Goal: Communication & Community: Answer question/provide support

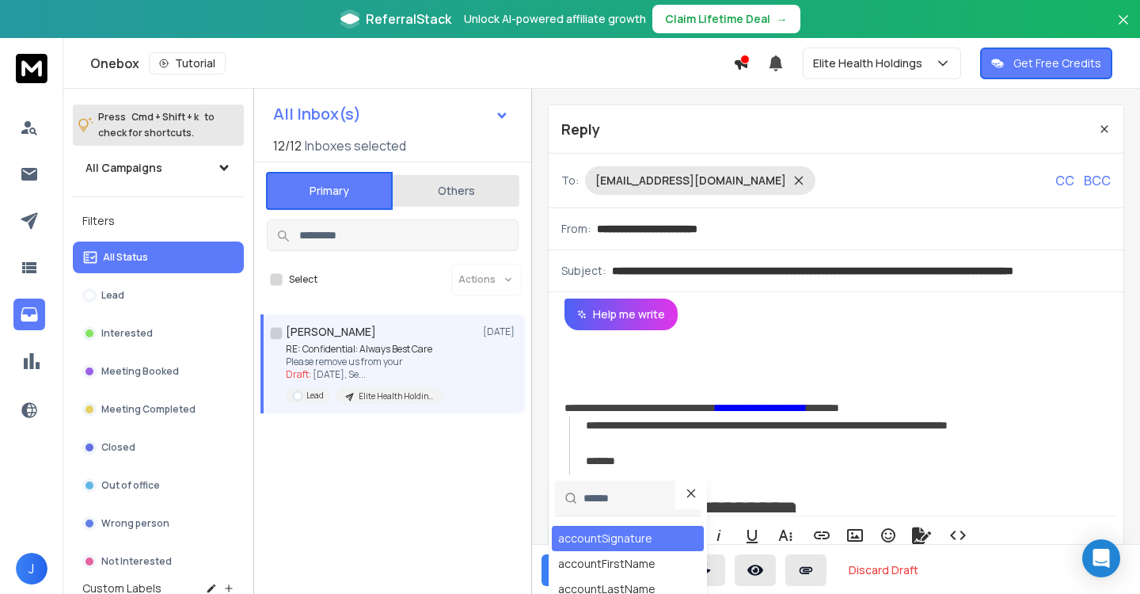
scroll to position [74, 0]
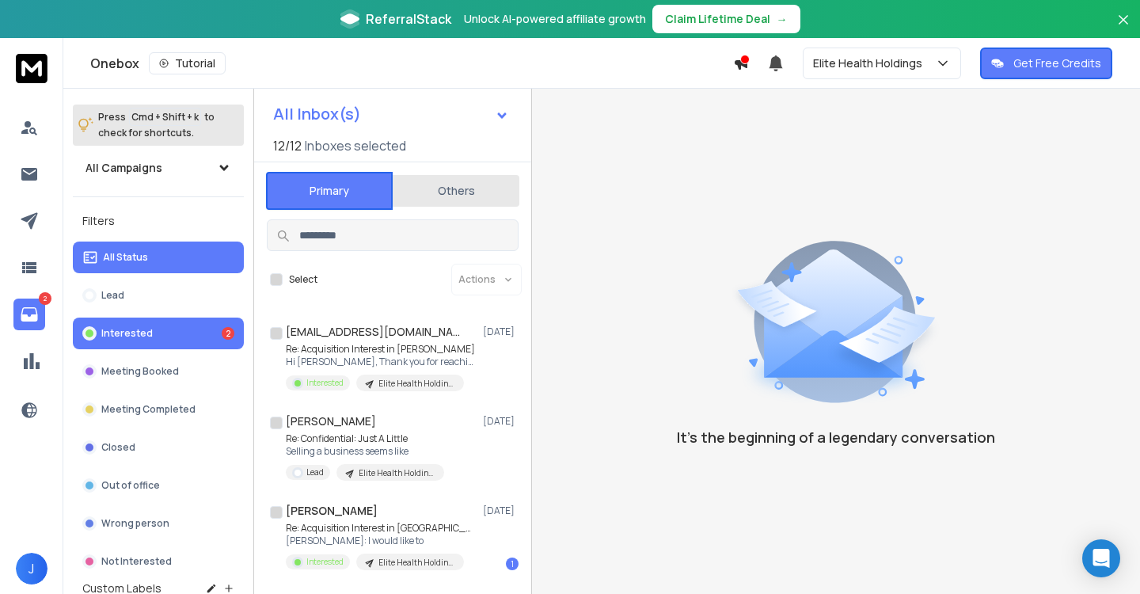
click at [180, 330] on button "Interested 2" at bounding box center [158, 333] width 171 height 32
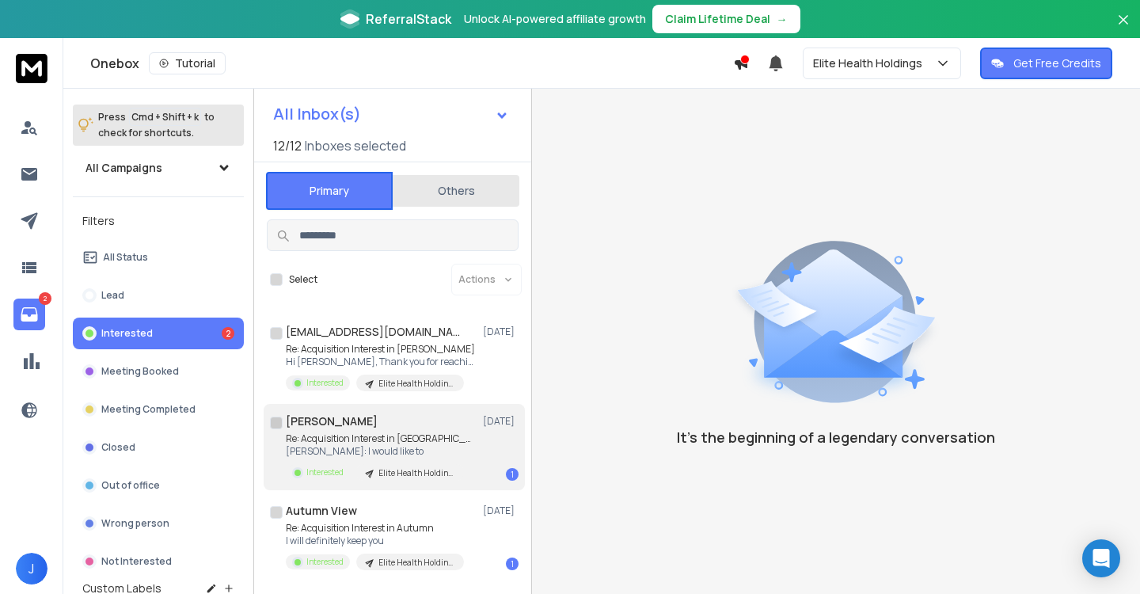
click at [354, 412] on div "John McCooey 10 Oct Re: Acquisition Interest in Belvedere David: I would like t…" at bounding box center [394, 447] width 261 height 86
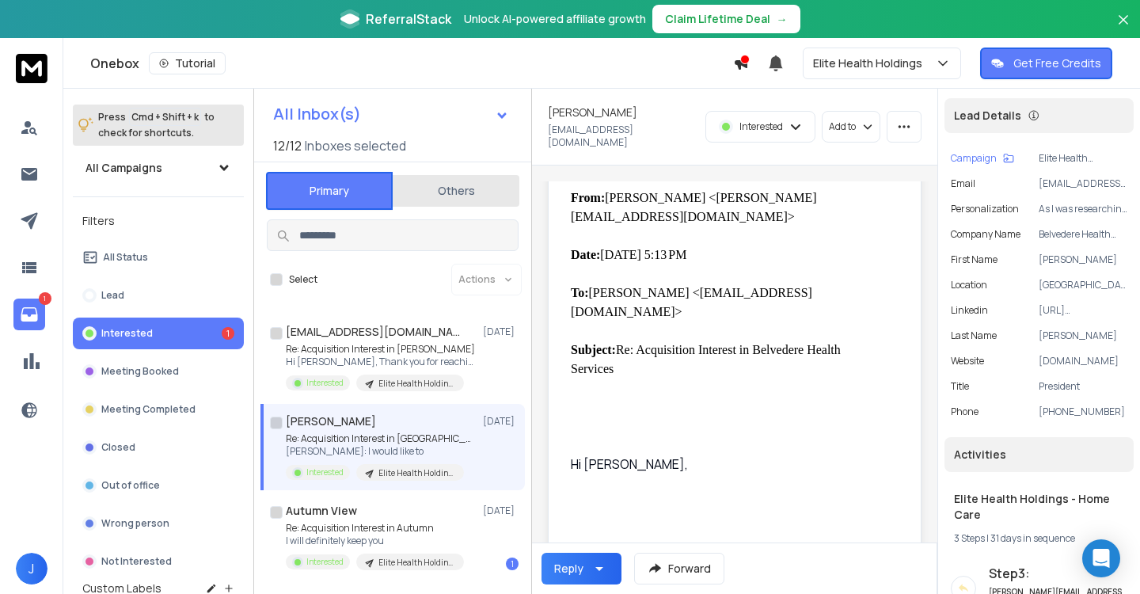
scroll to position [979, 0]
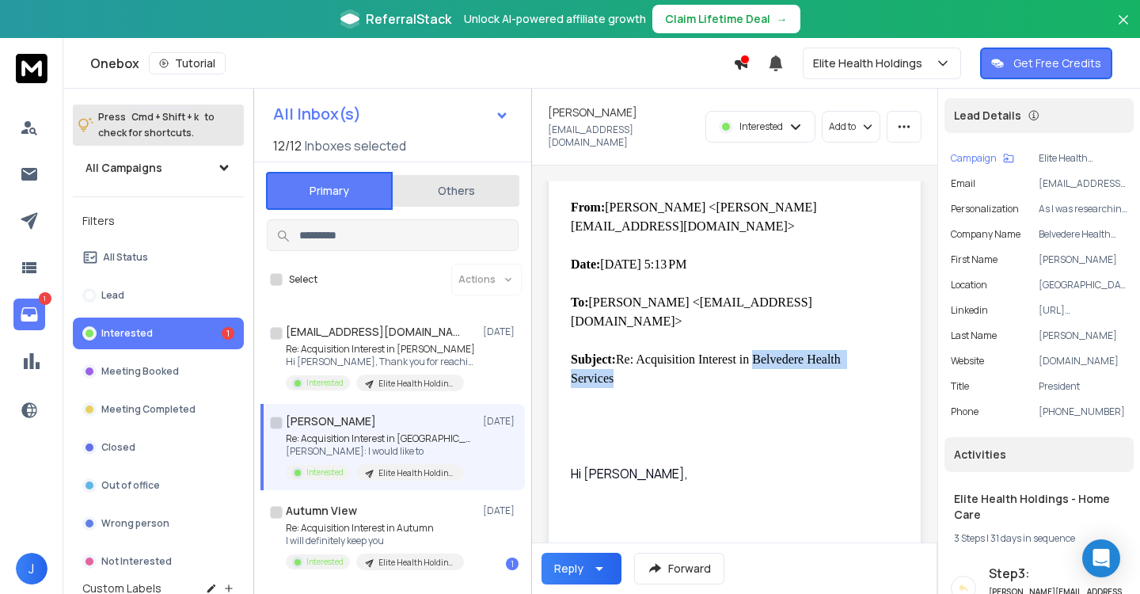
drag, startPoint x: 900, startPoint y: 296, endPoint x: 759, endPoint y: 295, distance: 140.9
click at [759, 295] on div "From: David Numa <david@capitalkingfund.com> Date: Thursday, October 9, 2025 at…" at bounding box center [728, 310] width 315 height 270
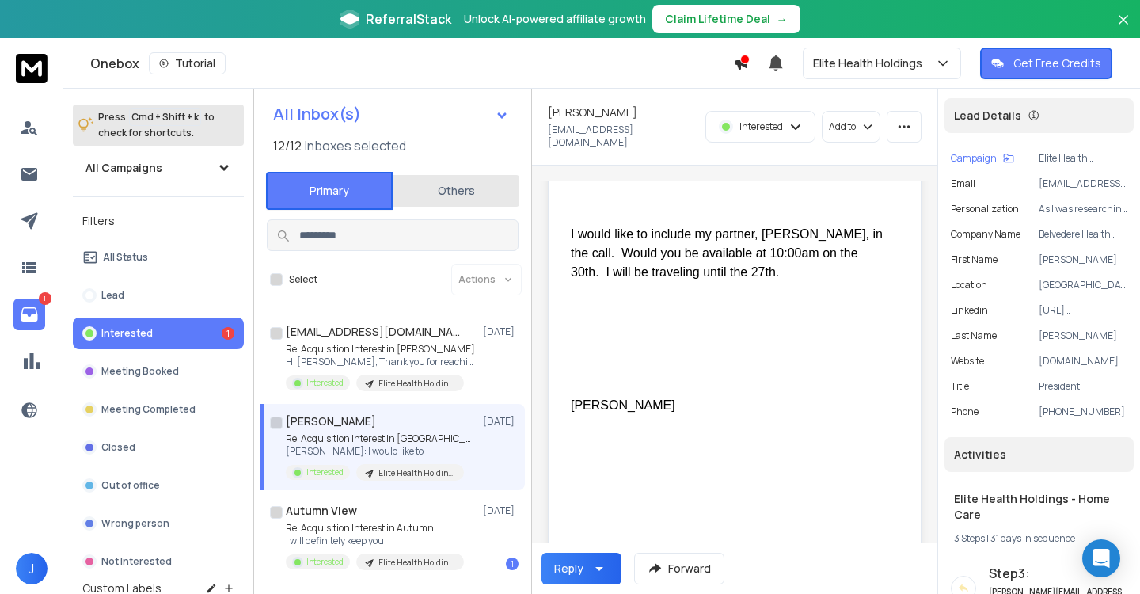
scroll to position [583, 0]
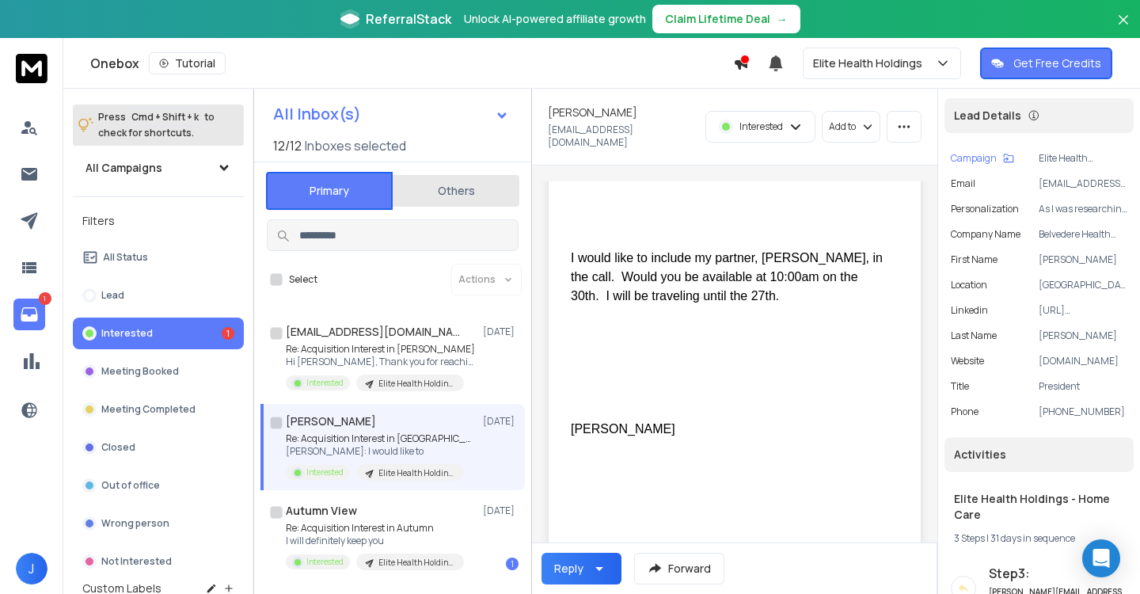
click at [583, 570] on div "Reply" at bounding box center [581, 568] width 55 height 19
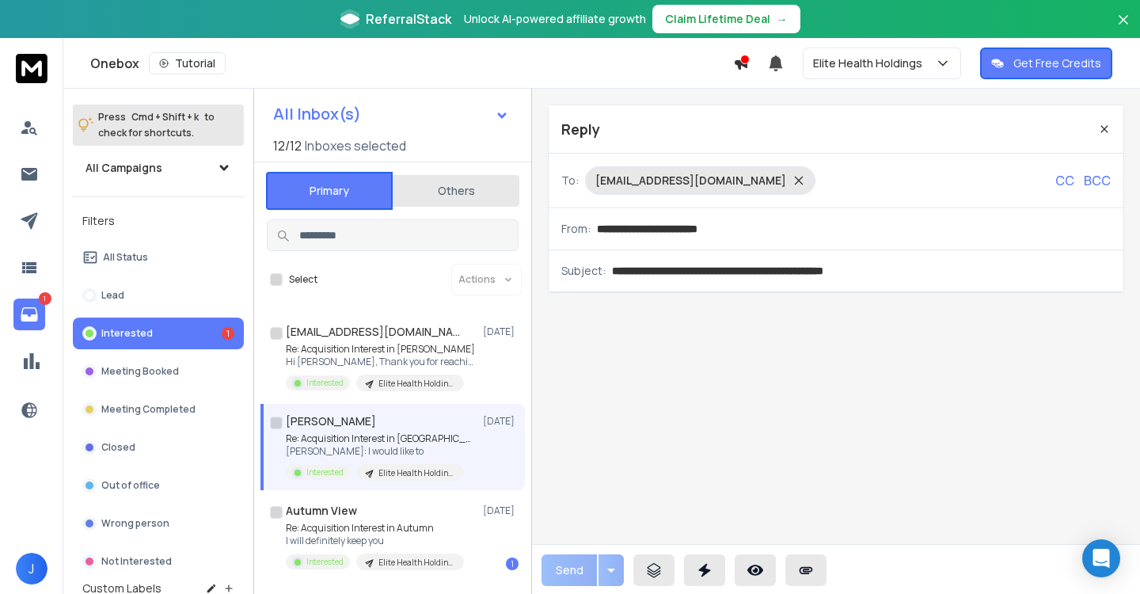
scroll to position [0, 0]
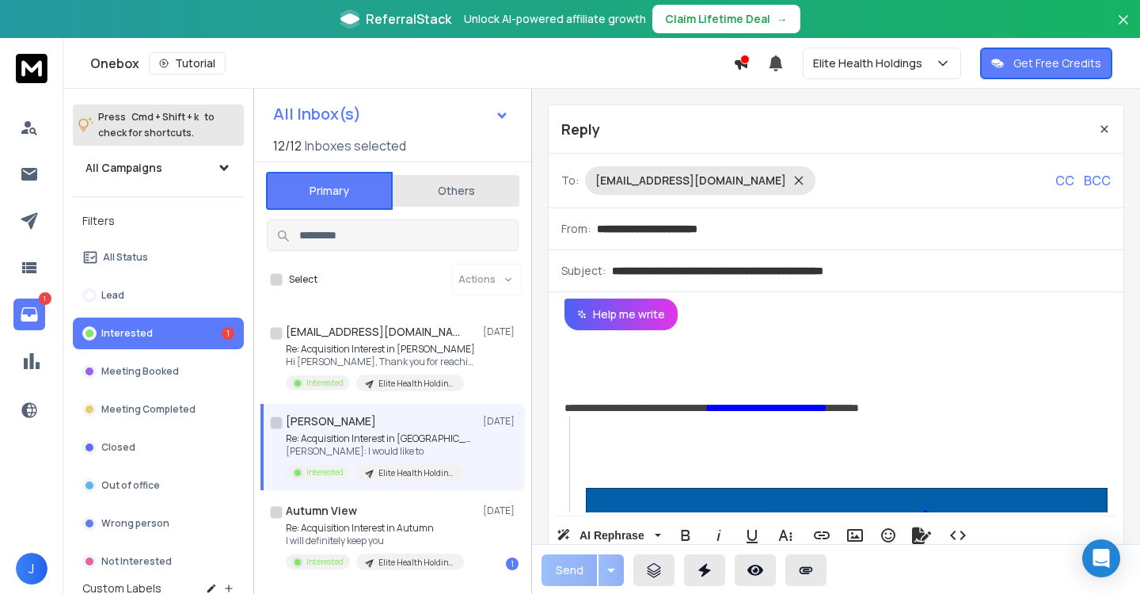
click at [635, 309] on button "Help me write" at bounding box center [620, 314] width 113 height 32
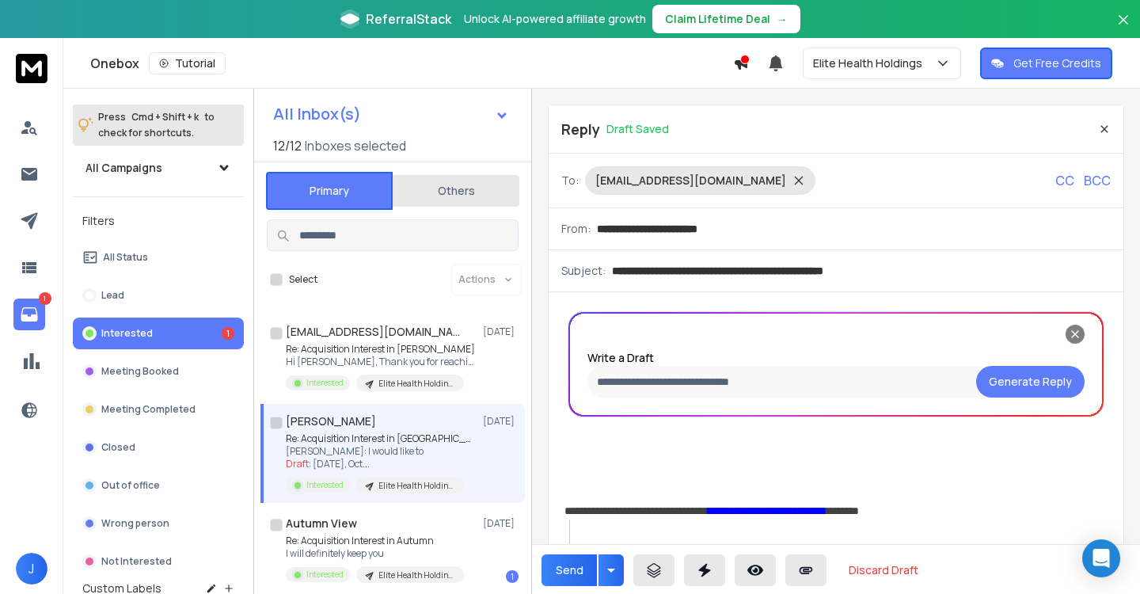
click at [644, 386] on input "text" at bounding box center [835, 382] width 497 height 32
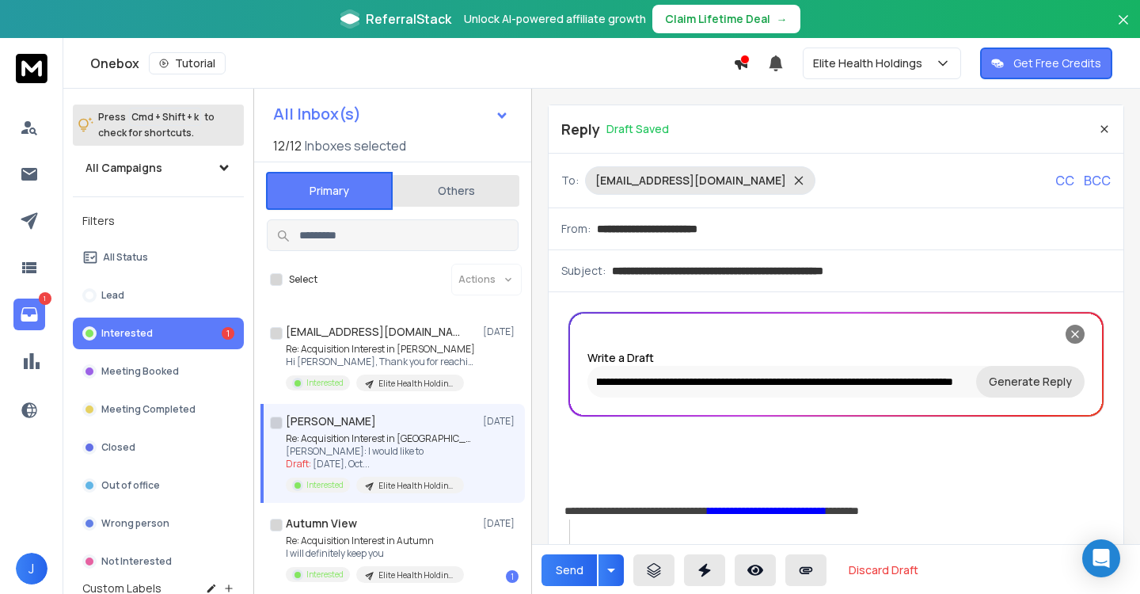
type input "**********"
click at [1010, 384] on button "Generate Reply" at bounding box center [1030, 382] width 108 height 32
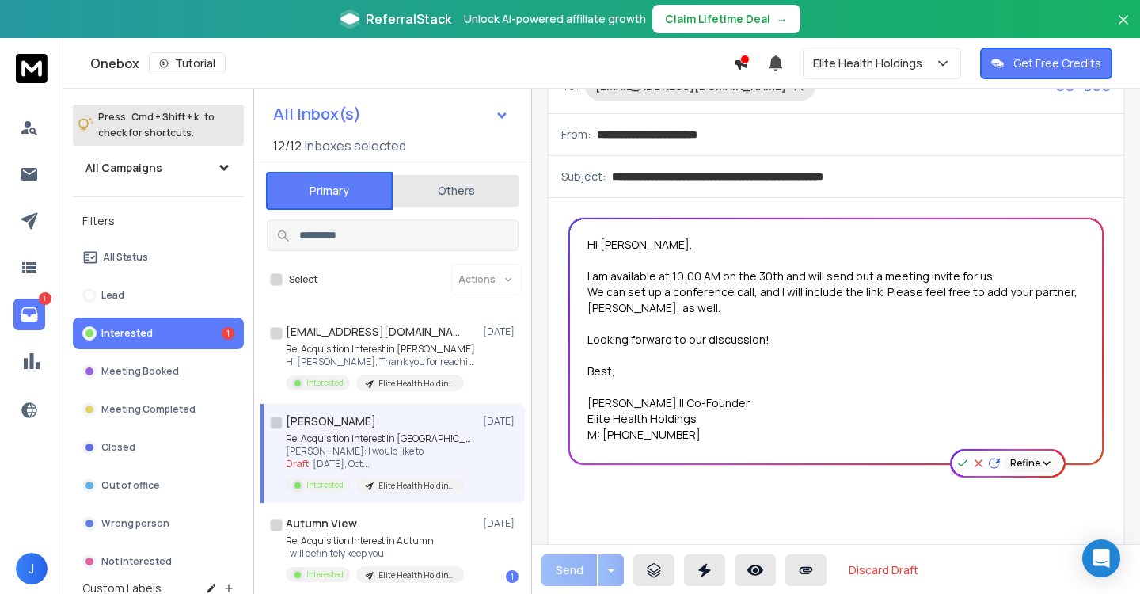
scroll to position [95, 0]
click at [960, 461] on polyline at bounding box center [963, 462] width 9 height 6
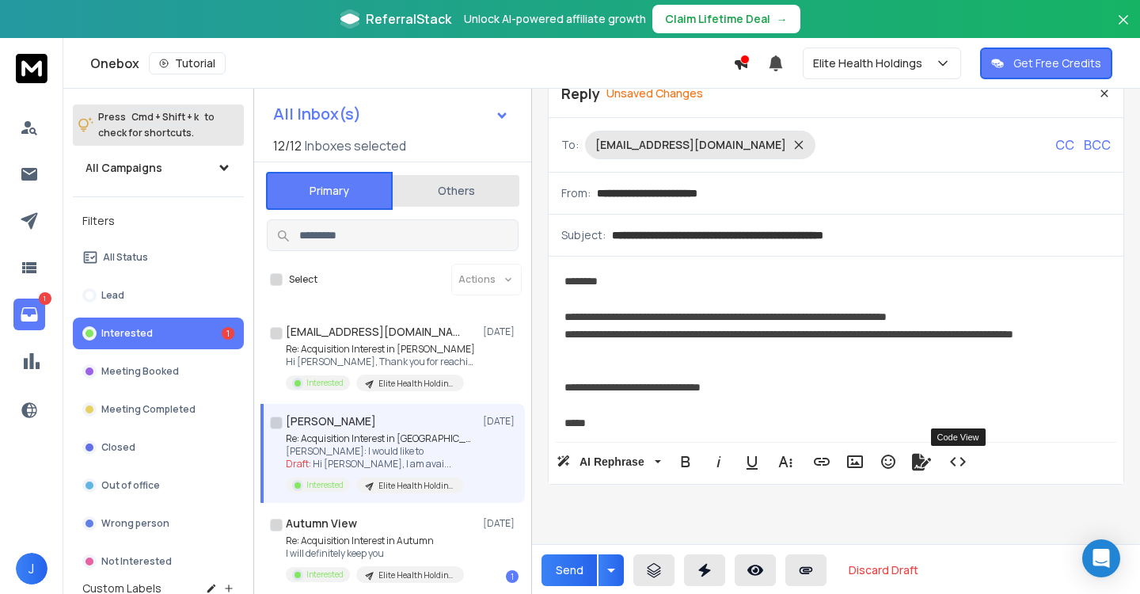
scroll to position [36, 0]
click at [626, 351] on div "**********" at bounding box center [827, 343] width 526 height 36
click at [566, 563] on button "Send" at bounding box center [568, 570] width 55 height 32
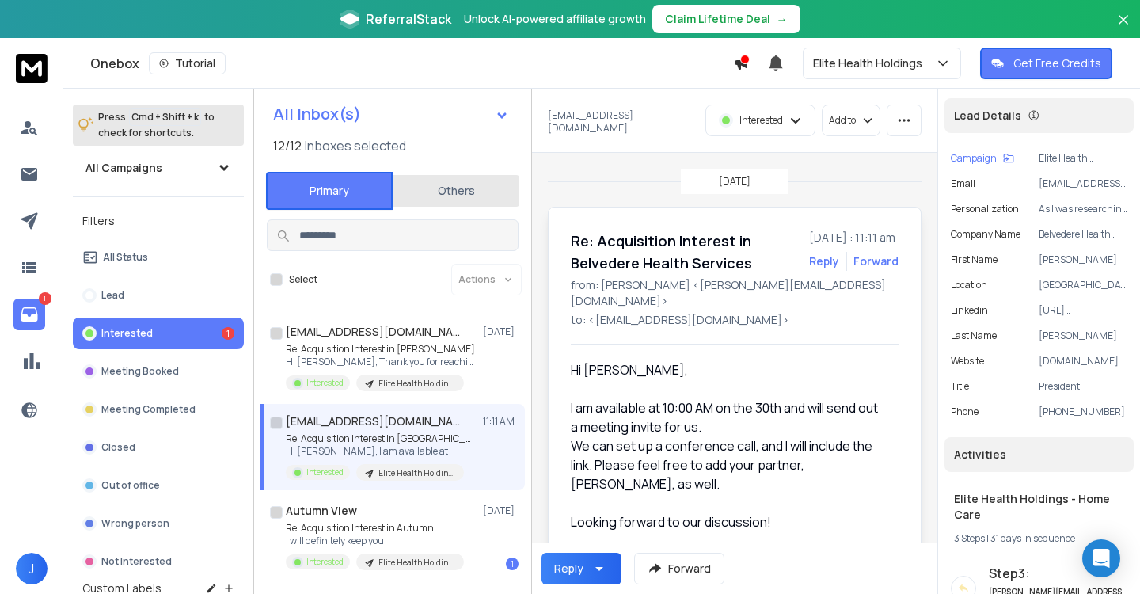
drag, startPoint x: 777, startPoint y: 304, endPoint x: 593, endPoint y: 302, distance: 183.7
click at [593, 312] on p "to: <JMcCooey@belvedereservices.com>" at bounding box center [735, 320] width 328 height 16
copy p "JMcCooey@belvedereservices.com"
drag, startPoint x: 568, startPoint y: 263, endPoint x: 749, endPoint y: 266, distance: 180.5
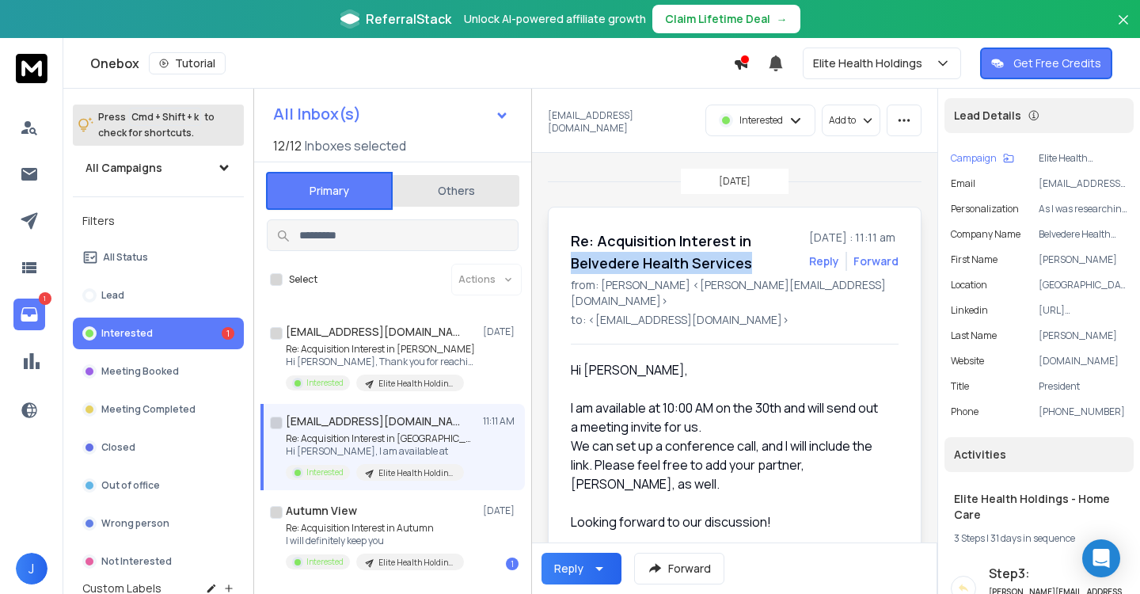
copy h1 "Belvedere Health Services"
drag, startPoint x: 777, startPoint y: 307, endPoint x: 593, endPoint y: 308, distance: 183.7
click at [593, 312] on p "to: <JMcCooey@belvedereservices.com>" at bounding box center [735, 320] width 328 height 16
copy p "JMcCooey@belvedereservices.com"
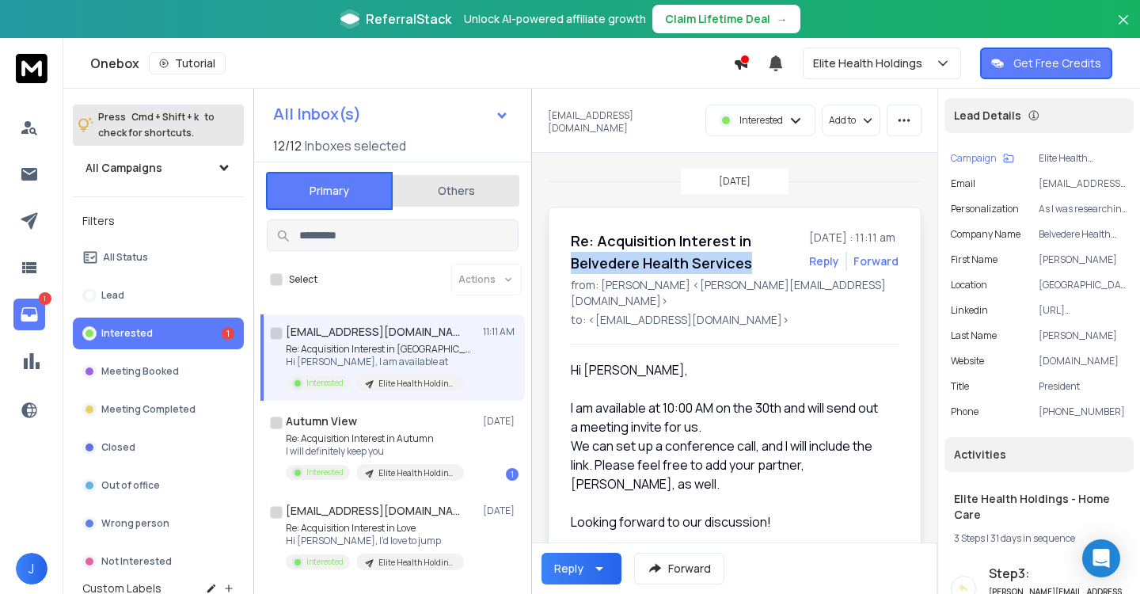
scroll to position [97, 0]
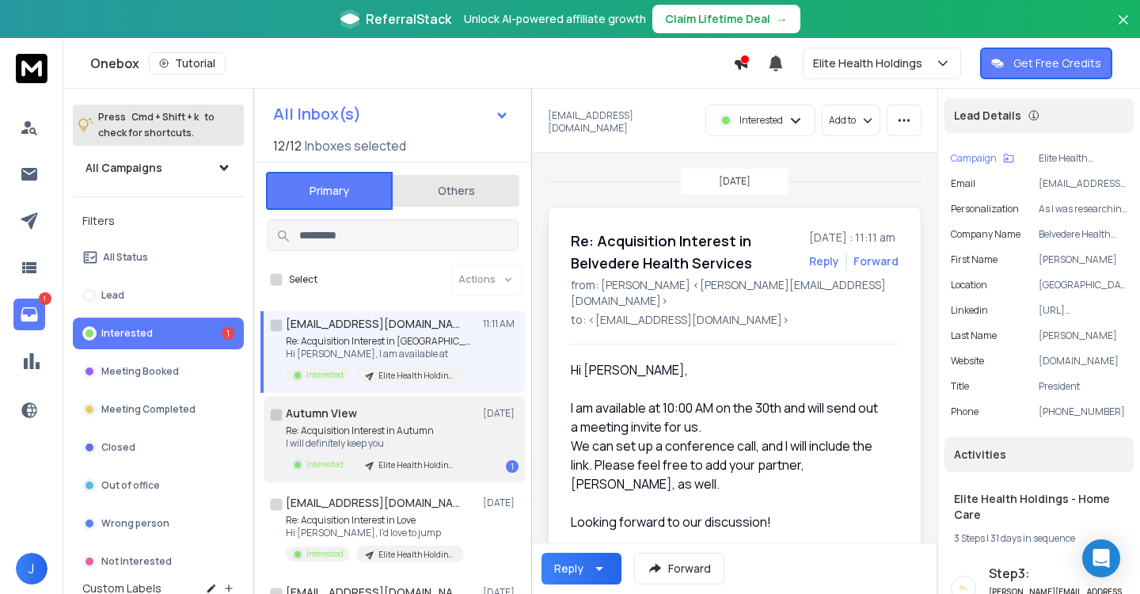
click at [396, 421] on div "Autumn View 10 Oct Re: Acquisition Interest in Autumn I will definitely keep yo…" at bounding box center [402, 438] width 233 height 67
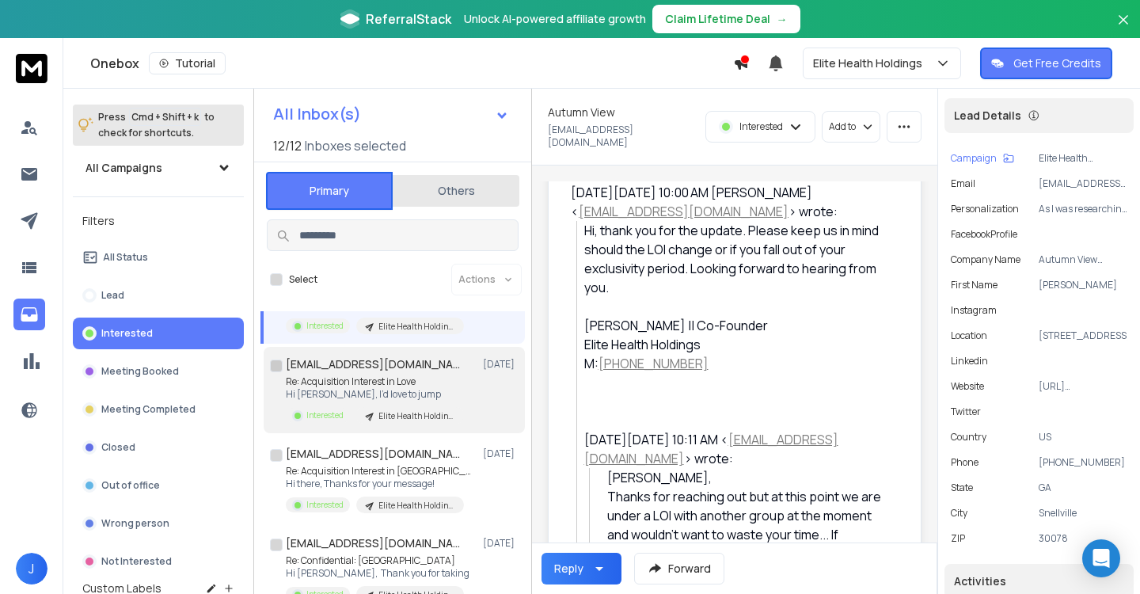
scroll to position [237, 0]
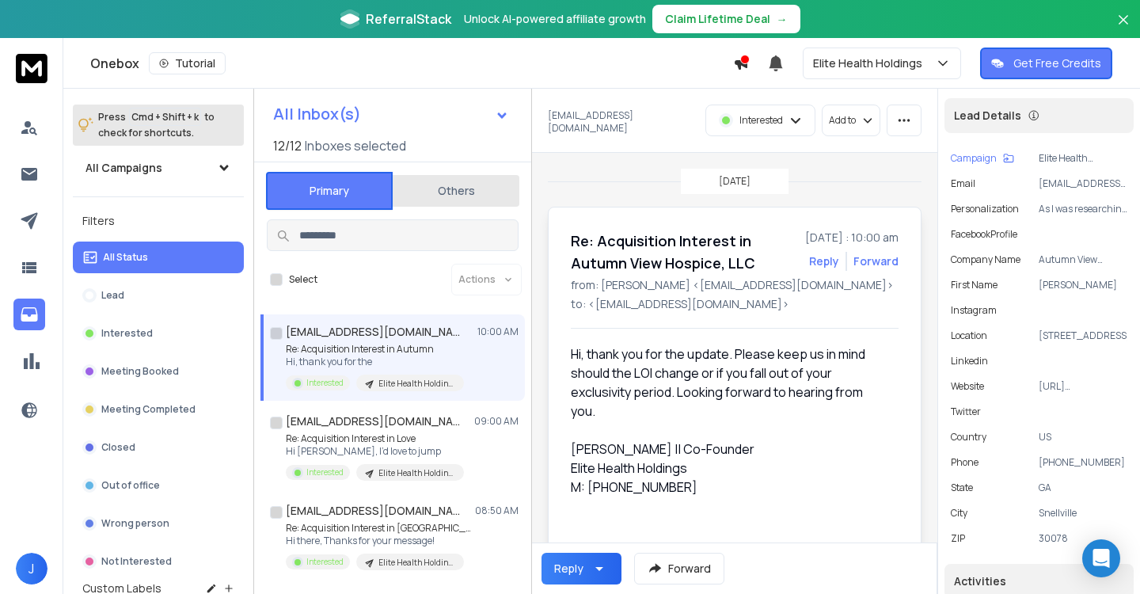
click at [795, 127] on div "Interested" at bounding box center [760, 120] width 108 height 30
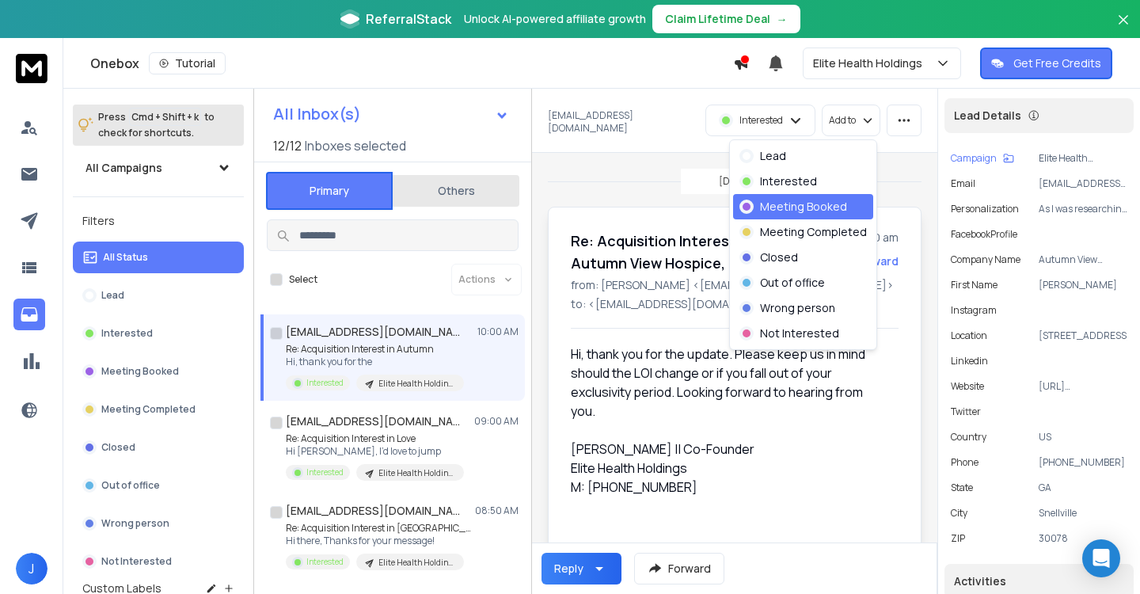
click at [801, 206] on p "Meeting Booked" at bounding box center [803, 207] width 87 height 16
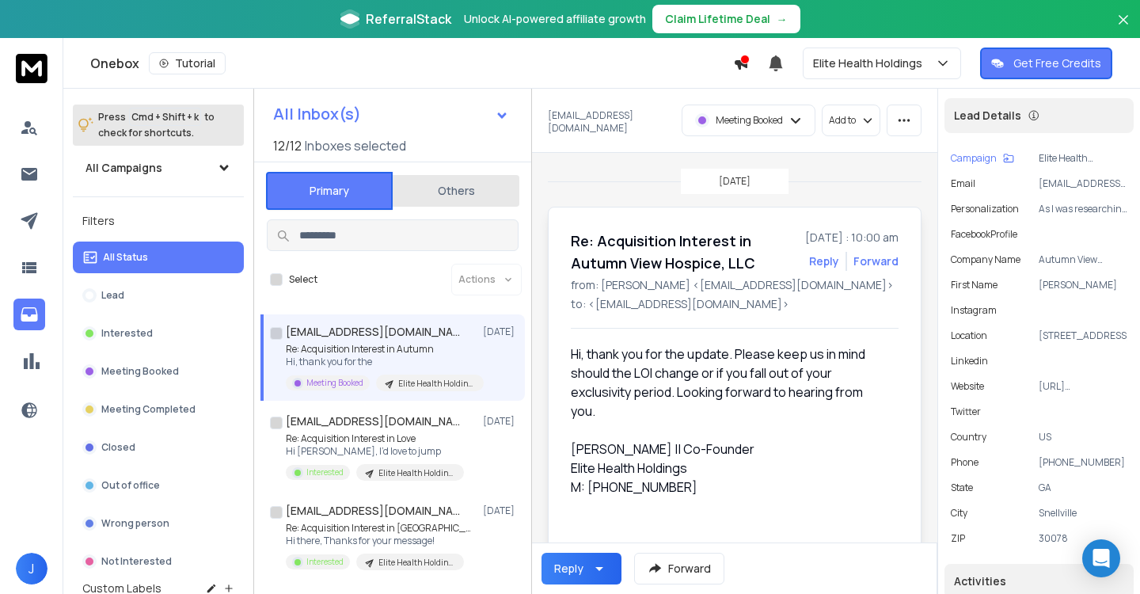
click at [815, 133] on div "Meeting Booked" at bounding box center [748, 120] width 132 height 30
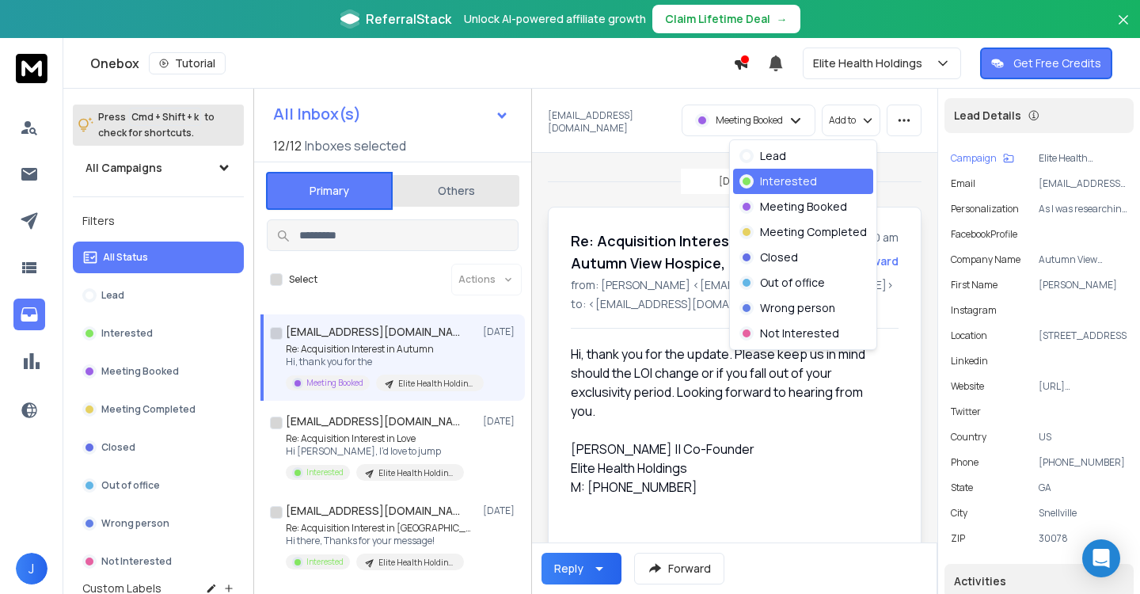
click at [826, 180] on div "Interested" at bounding box center [803, 181] width 140 height 25
